Goal: Task Accomplishment & Management: Manage account settings

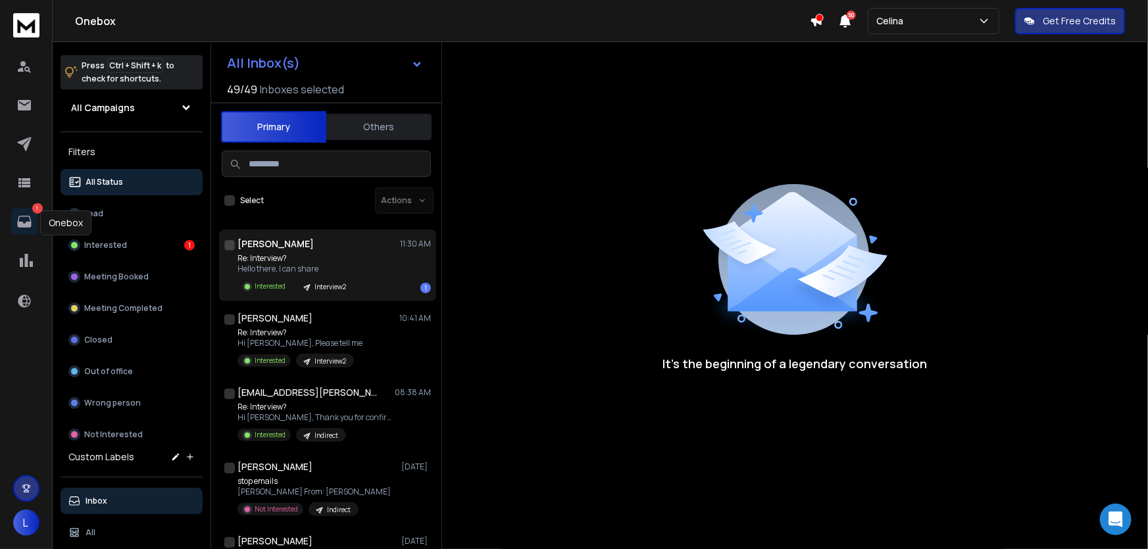
click at [316, 267] on p "Hello there, I can share" at bounding box center [295, 269] width 116 height 11
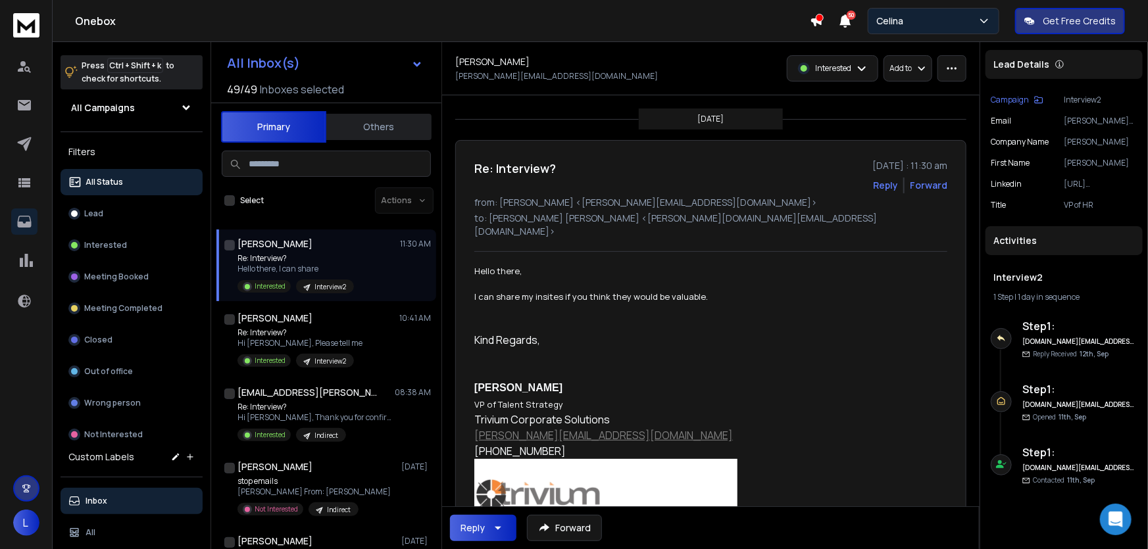
click at [927, 24] on div "Celina" at bounding box center [933, 20] width 114 height 13
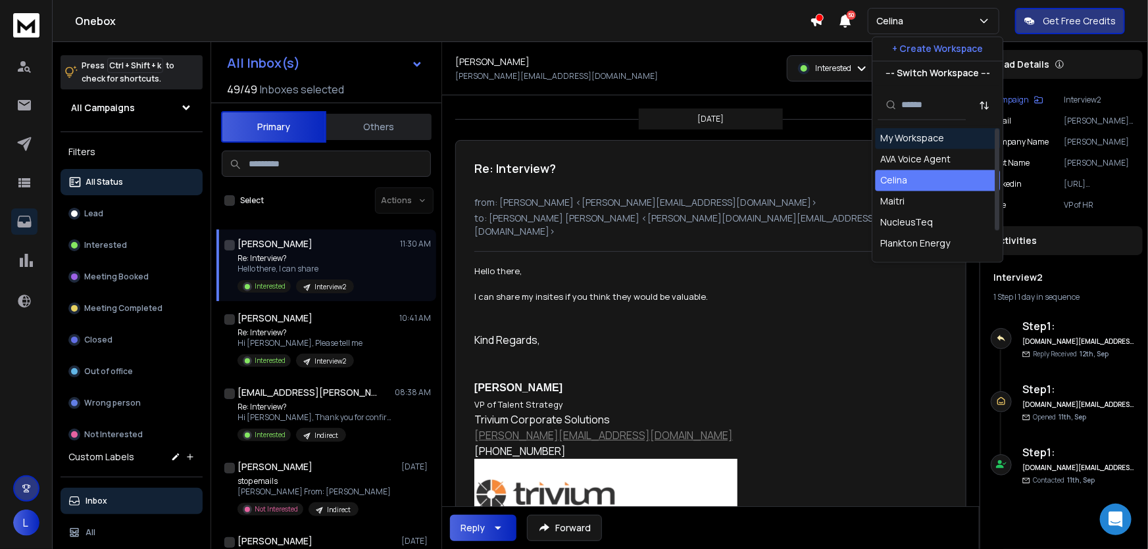
click at [913, 137] on div "My Workspace" at bounding box center [912, 138] width 64 height 13
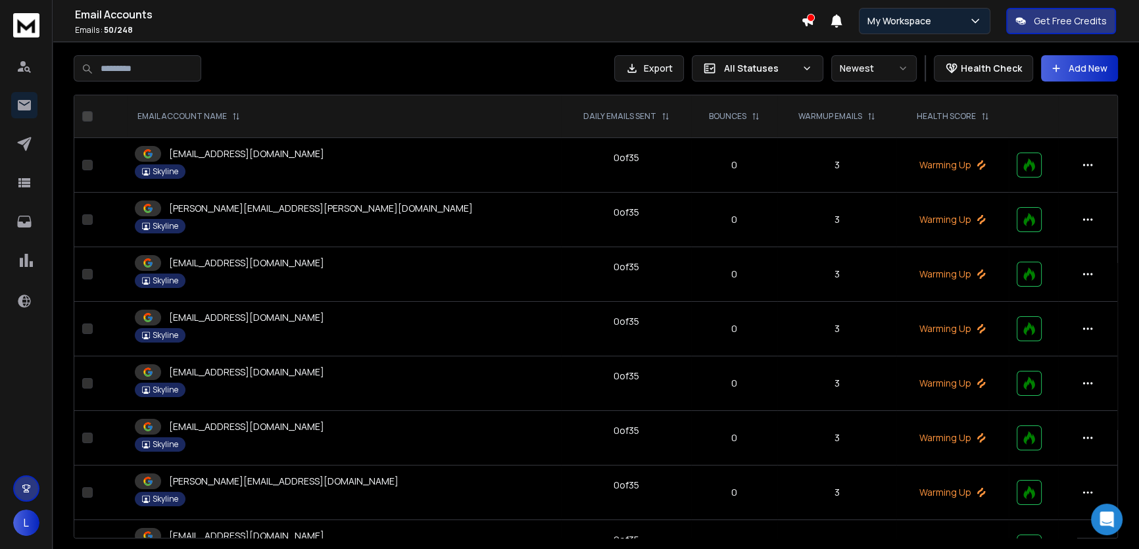
click at [882, 17] on p "My Workspace" at bounding box center [901, 20] width 69 height 13
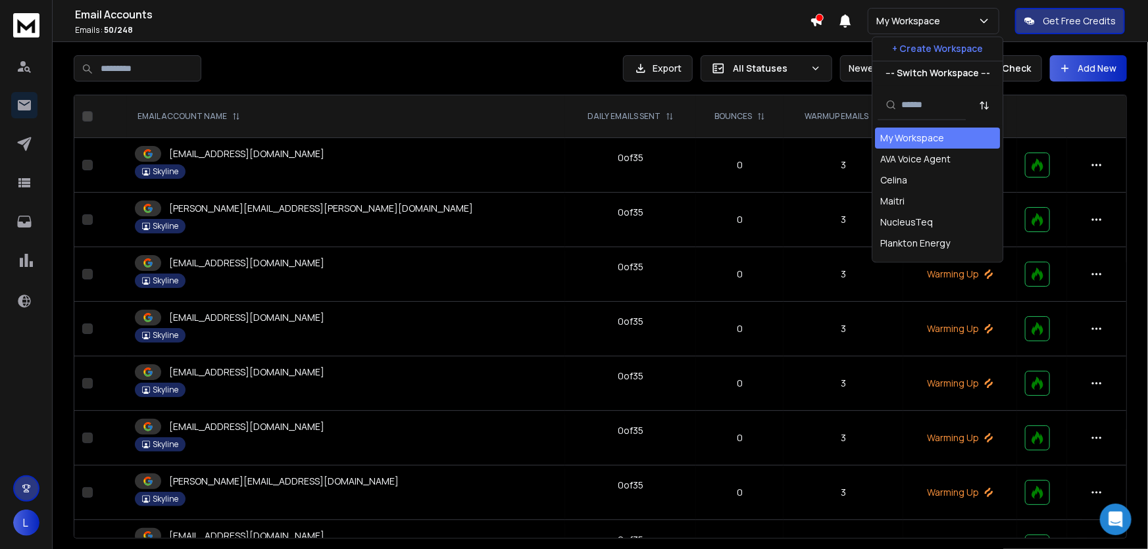
click at [929, 52] on p "+ Create Workspace" at bounding box center [937, 48] width 91 height 13
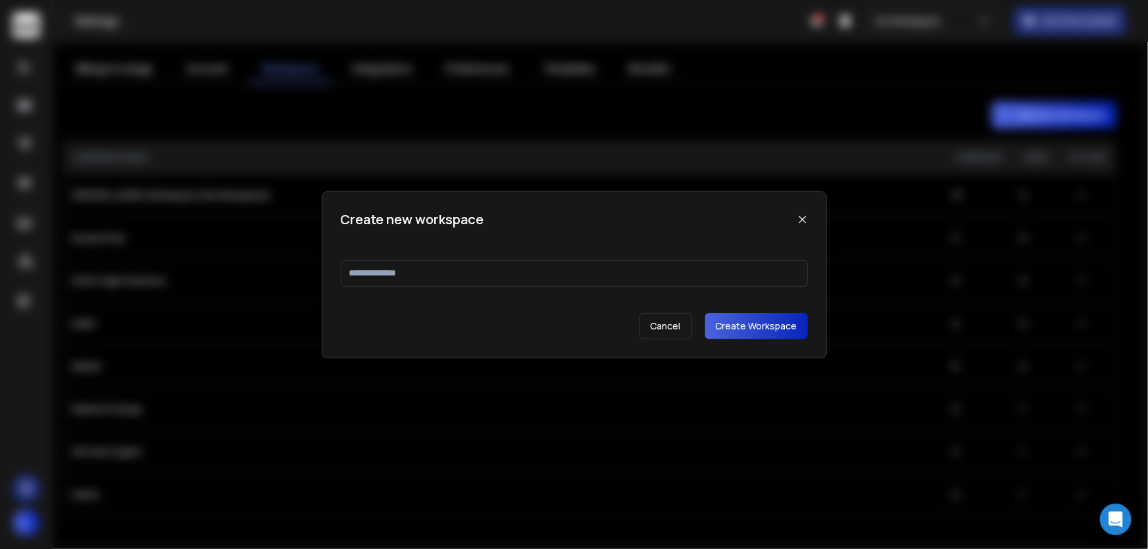
click at [491, 270] on input at bounding box center [574, 273] width 467 height 26
type input "**********"
click at [772, 333] on button "Create Workspace" at bounding box center [756, 326] width 103 height 26
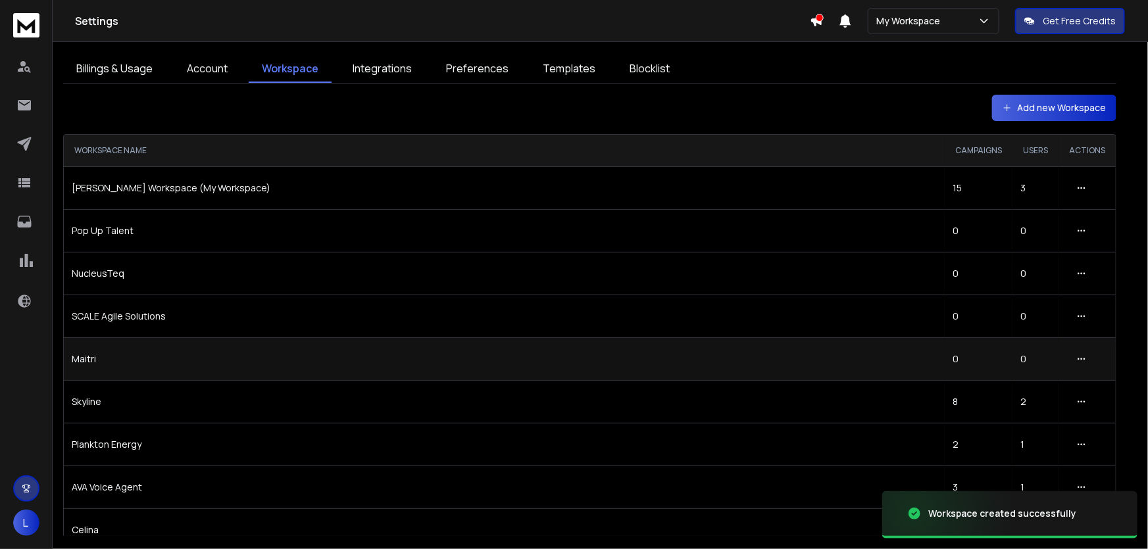
scroll to position [21, 0]
